Goal: Task Accomplishment & Management: Use online tool/utility

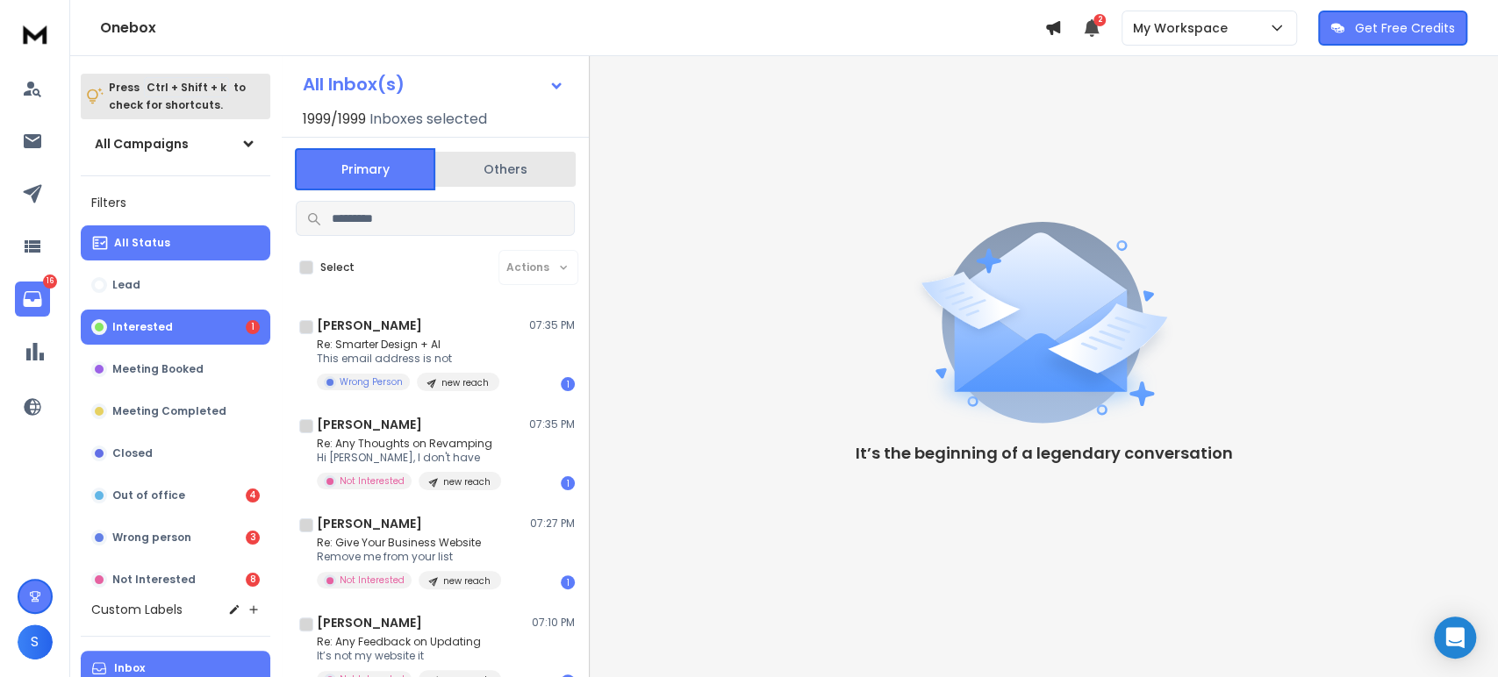
click at [182, 321] on button "Interested 1" at bounding box center [176, 327] width 190 height 35
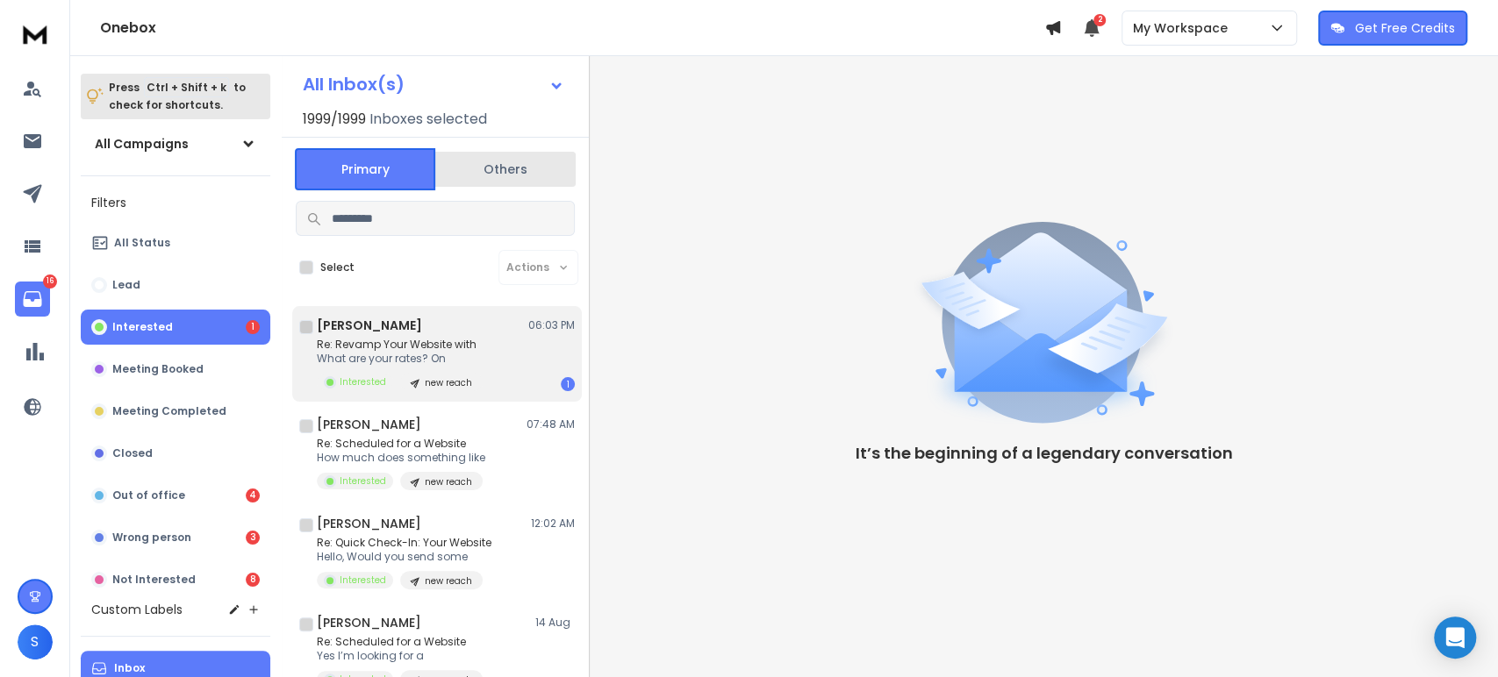
click at [378, 338] on p "Re: Revamp Your Website with" at bounding box center [400, 345] width 166 height 14
click at [500, 352] on div "Re: Revamp Your Website with What are your rates? On Interested new reach" at bounding box center [446, 365] width 258 height 54
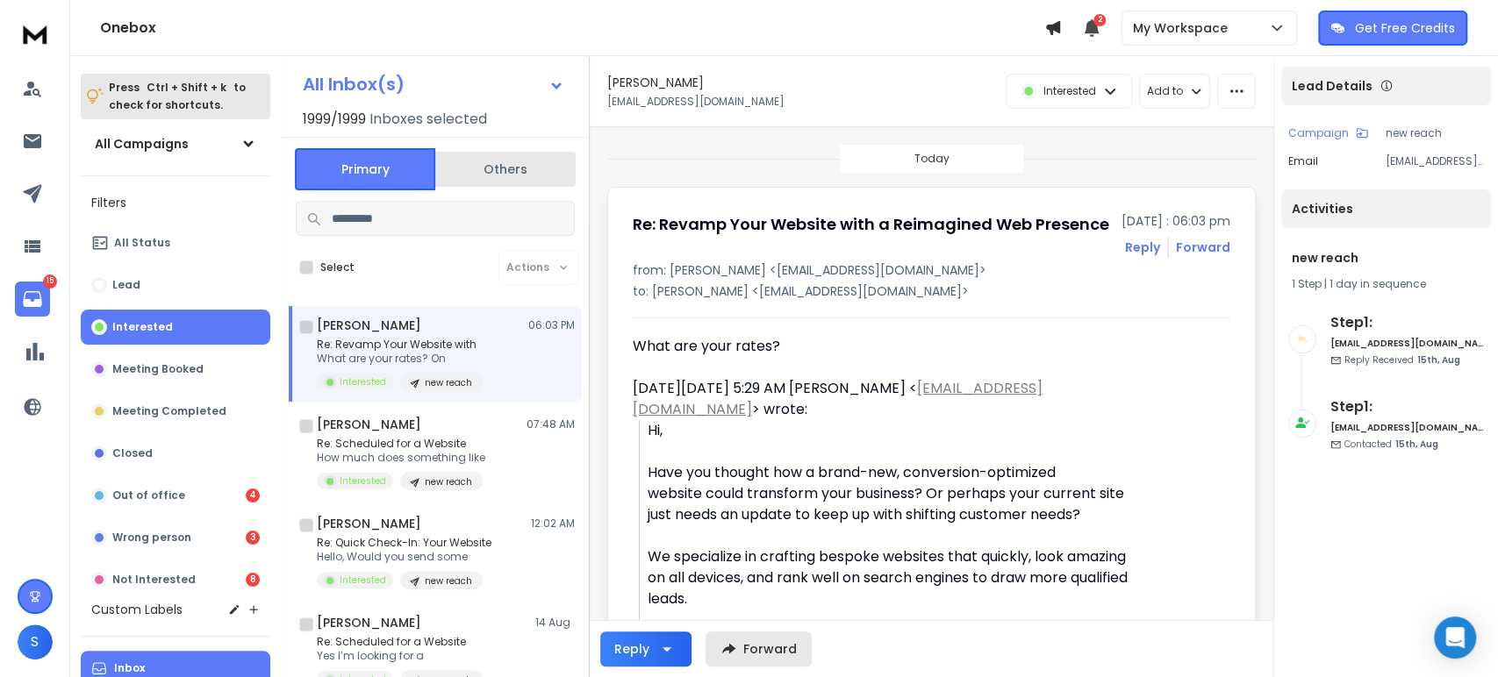
click at [774, 646] on button "Forward" at bounding box center [758, 649] width 106 height 35
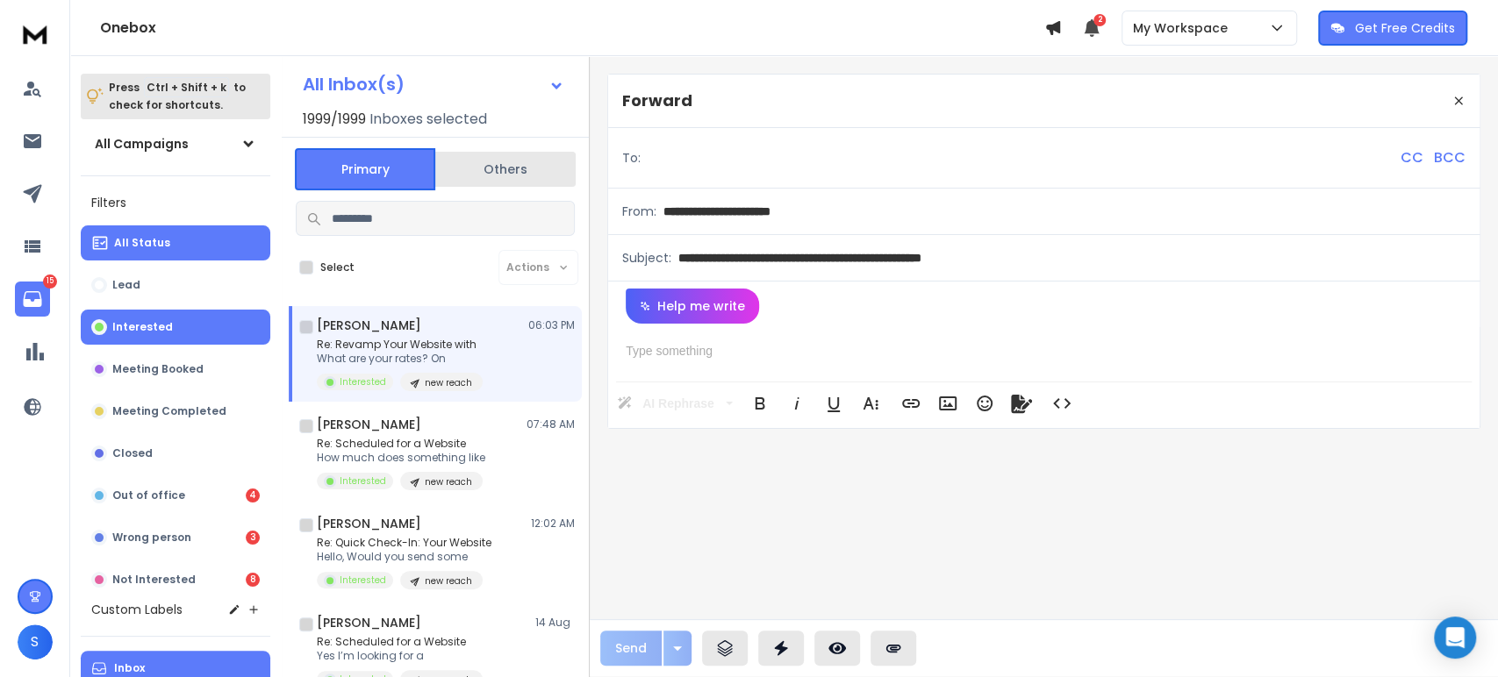
click at [116, 241] on p "All Status" at bounding box center [142, 243] width 56 height 14
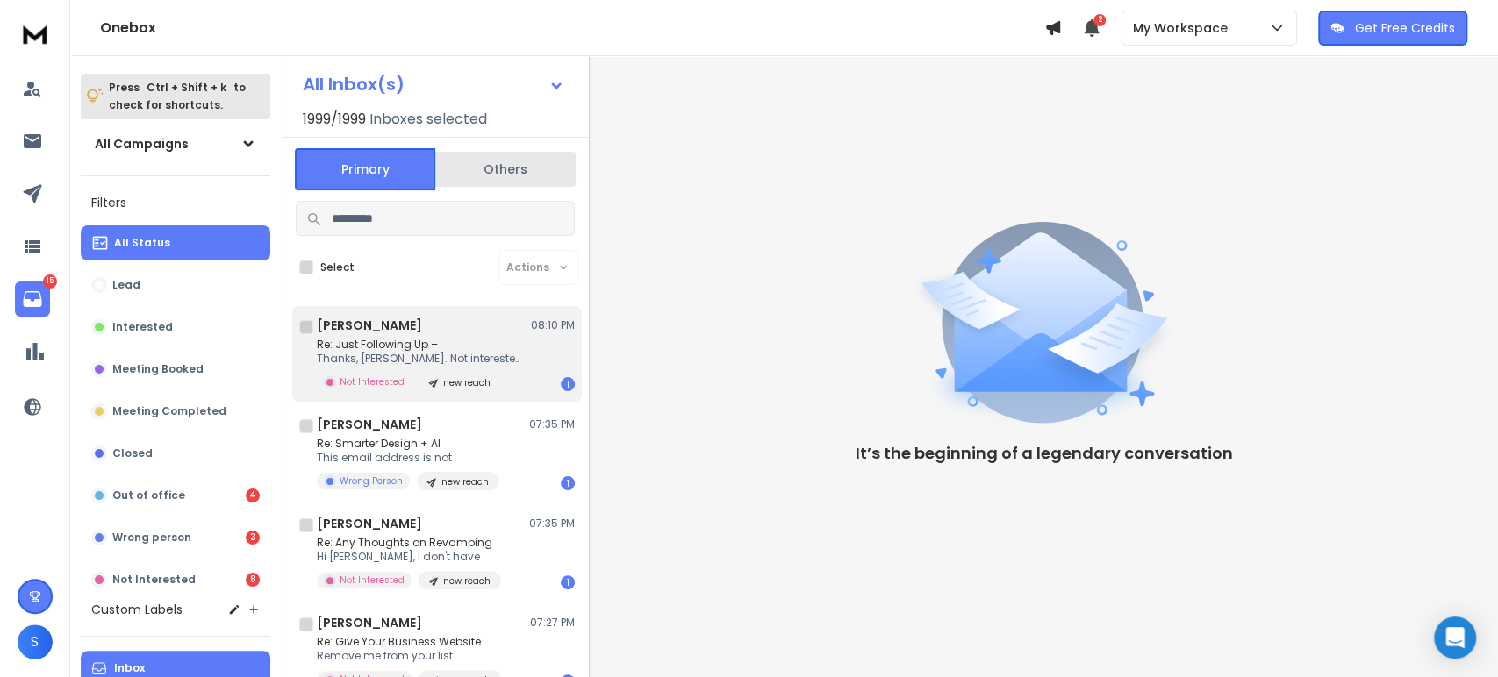
scroll to position [97, 0]
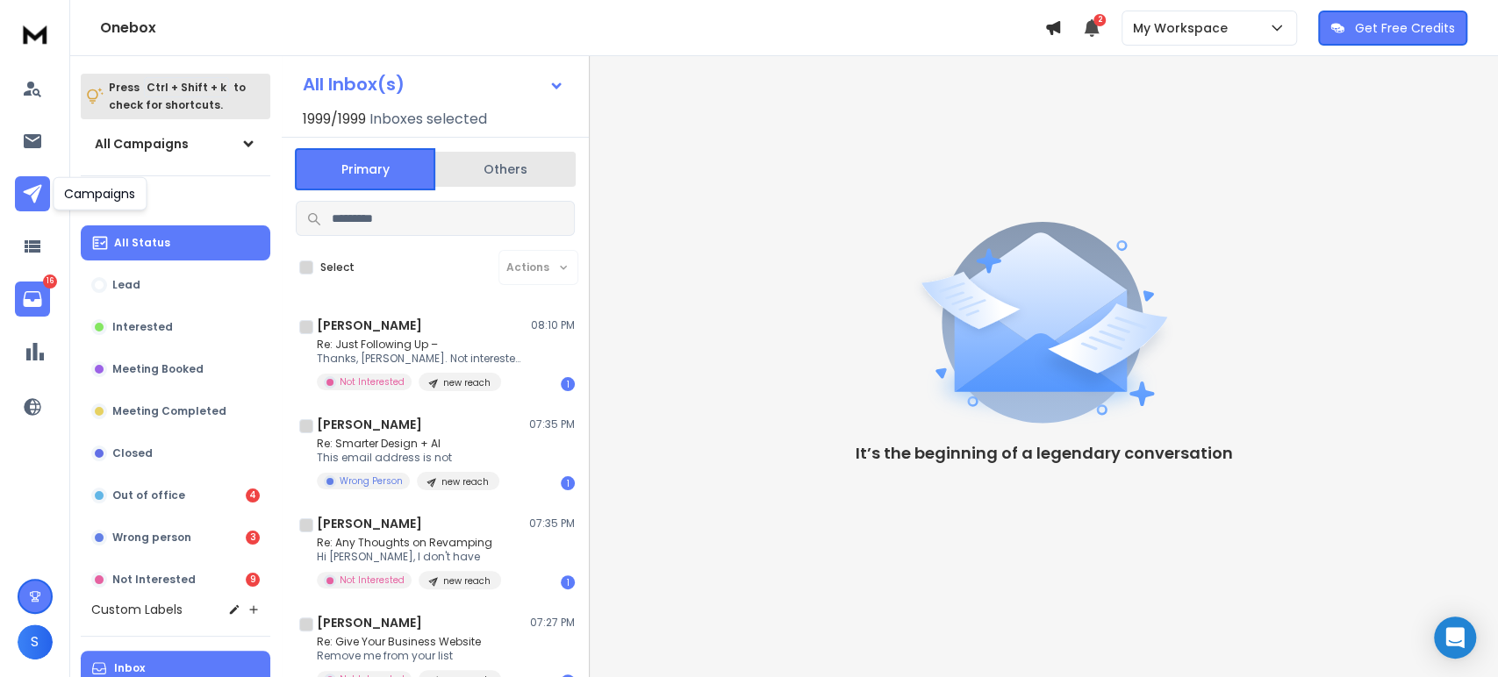
click at [33, 185] on icon at bounding box center [32, 193] width 21 height 21
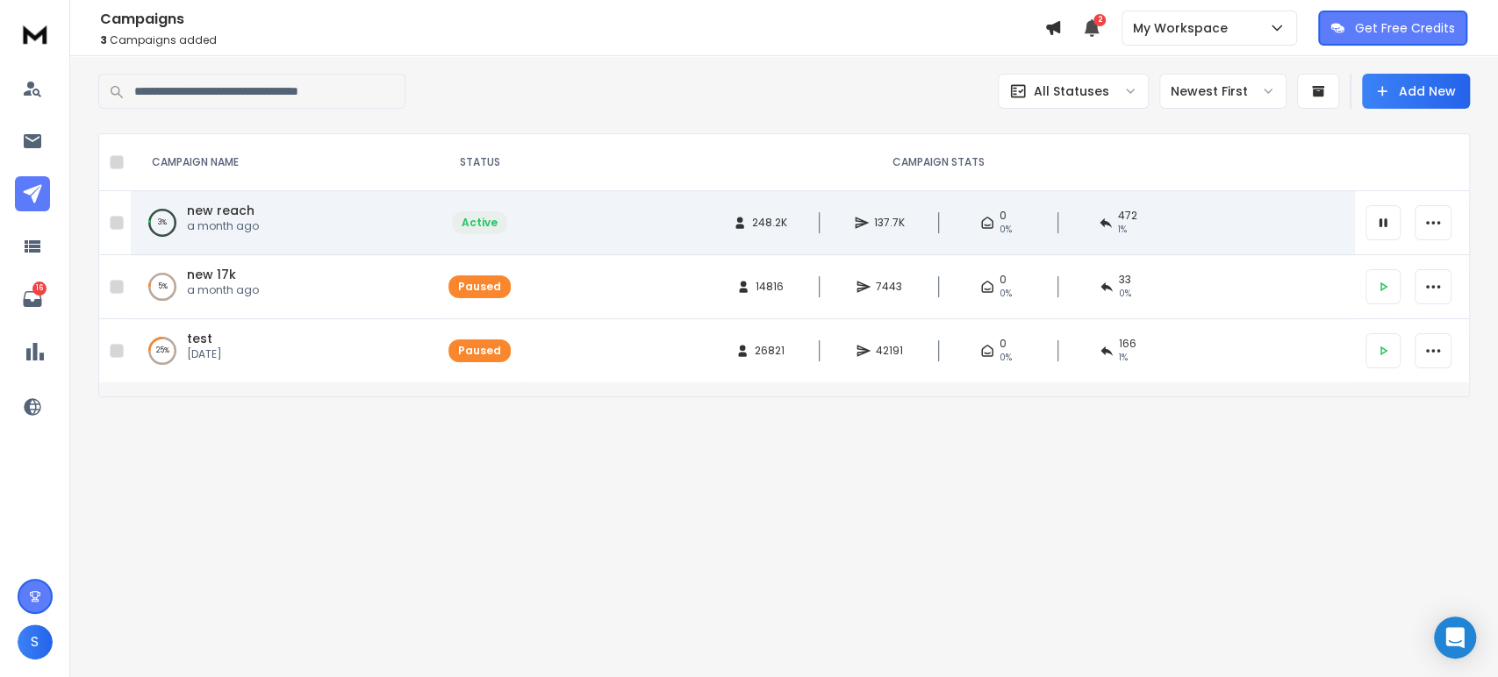
click at [532, 218] on div "248.2K 137.7K 0 0% 472 1 %" at bounding box center [938, 223] width 812 height 28
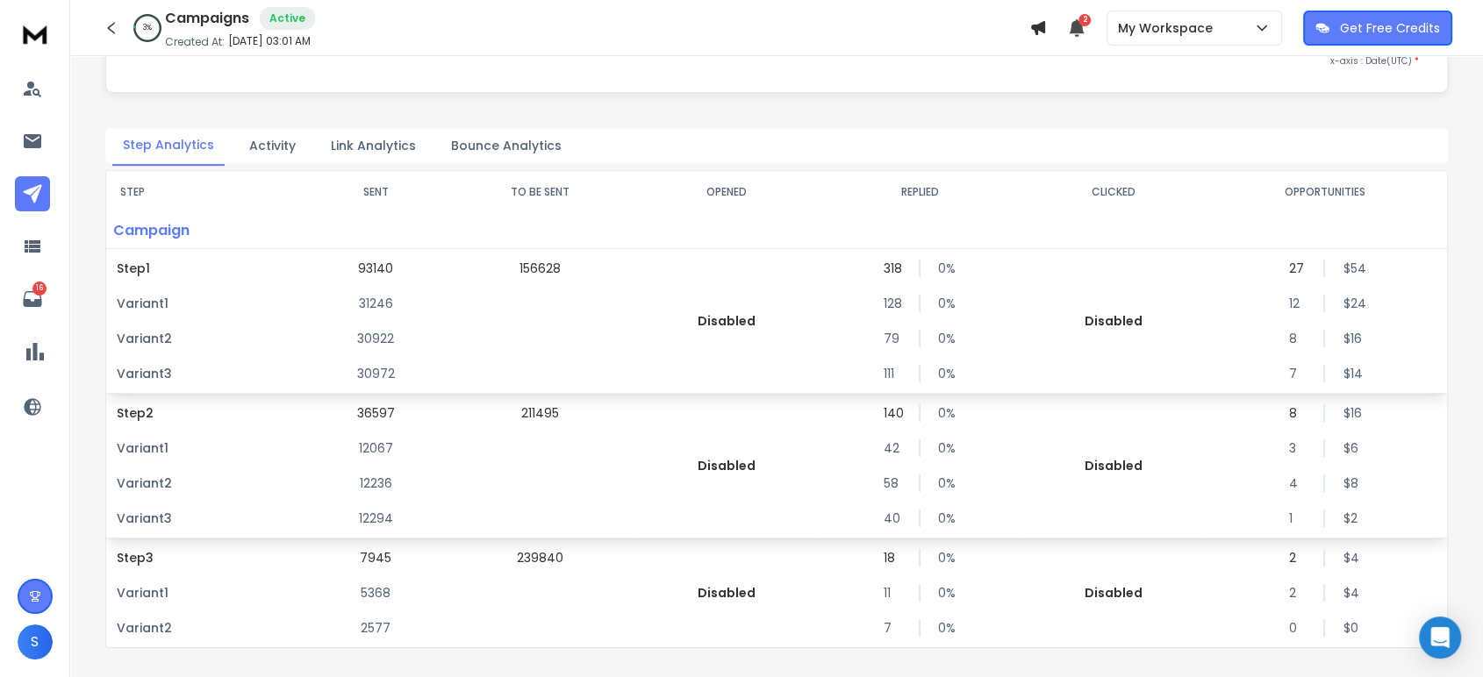
scroll to position [742, 0]
